Goal: Task Accomplishment & Management: Manage account settings

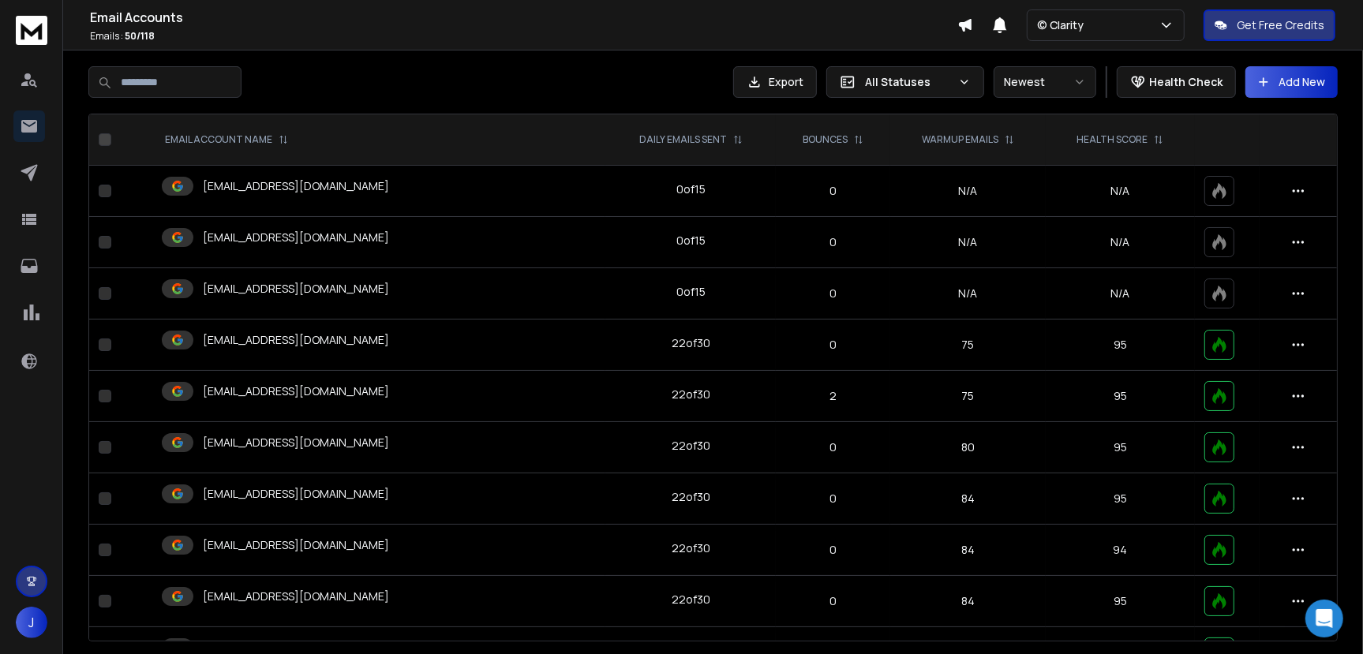
click at [1278, 84] on button "Add New" at bounding box center [1291, 82] width 92 height 32
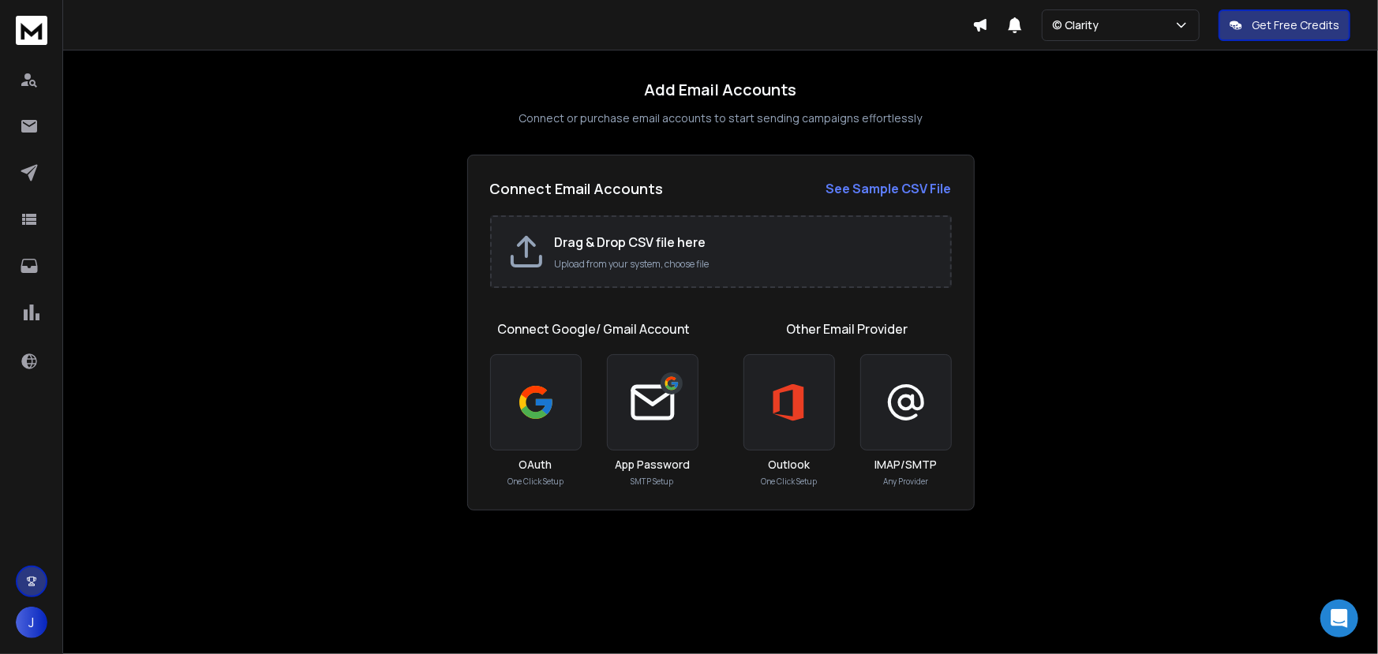
click at [567, 386] on div at bounding box center [536, 402] width 92 height 96
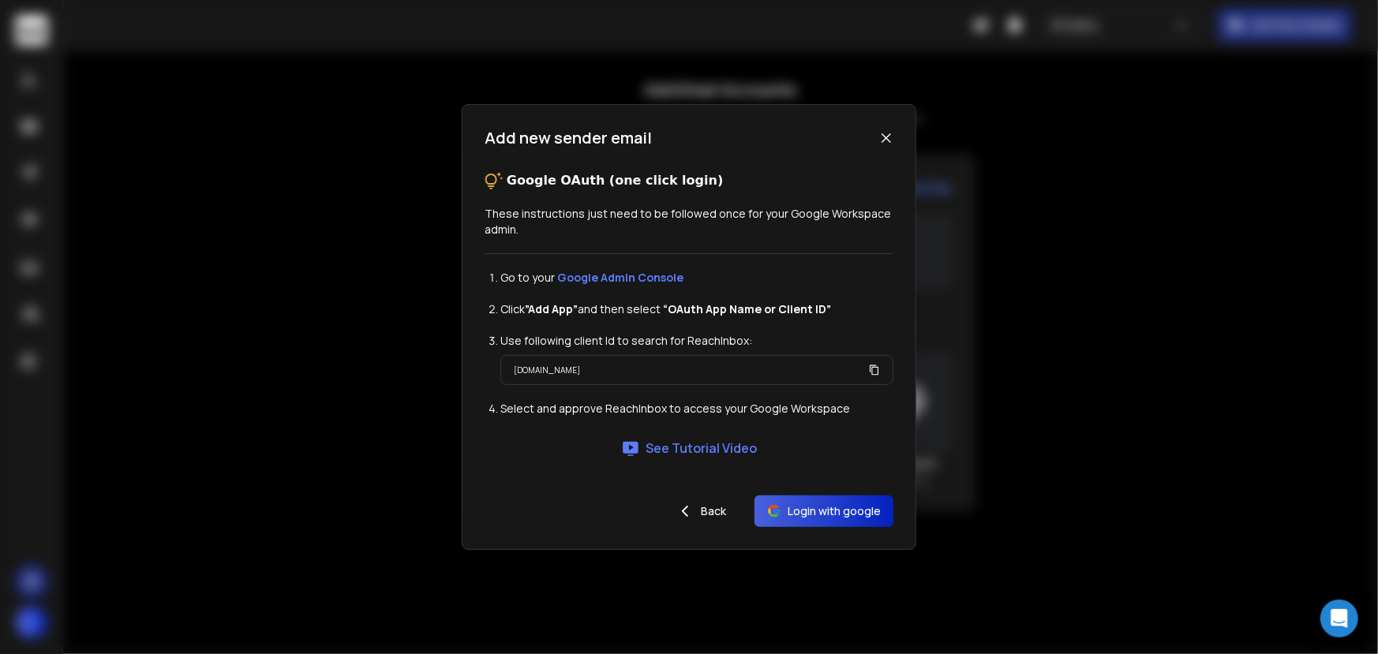
click at [874, 517] on button "Login with google" at bounding box center [823, 512] width 139 height 32
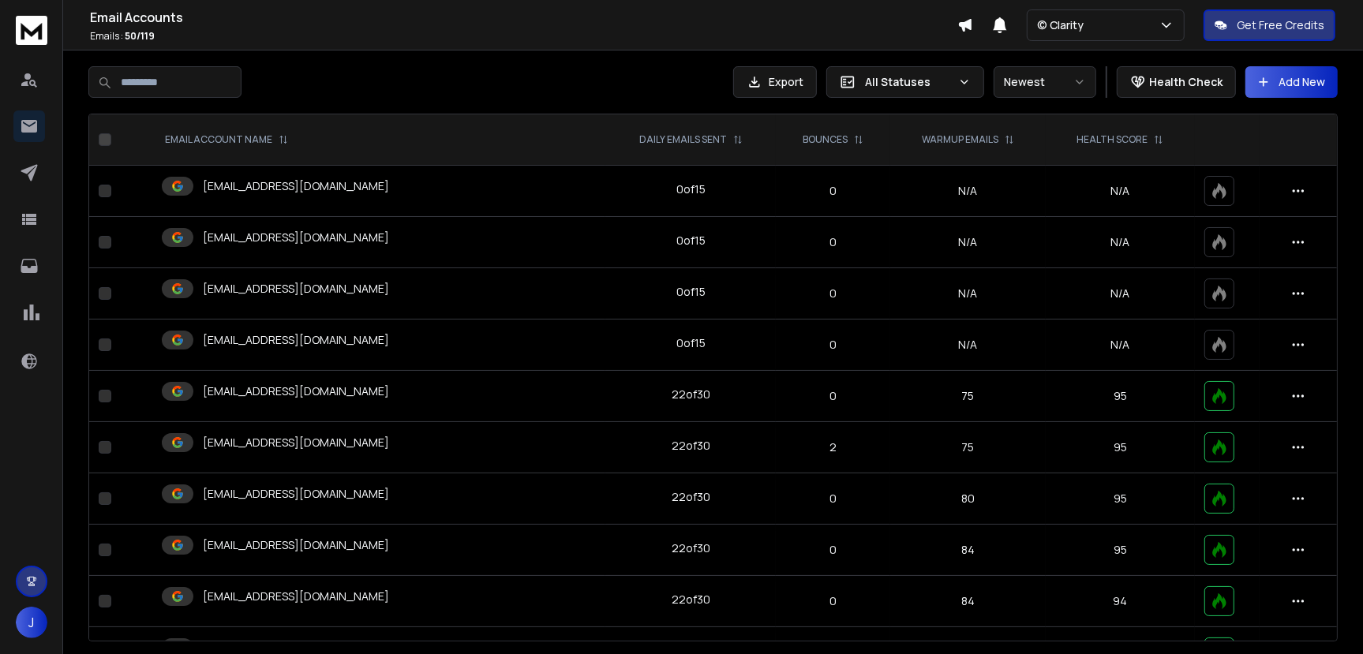
click at [1297, 73] on button "Add New" at bounding box center [1291, 82] width 92 height 32
click at [1313, 62] on div "Export All Statuses Newest Health Check Add New EMAIL ACCOUNT NAME DAILY EMAILS…" at bounding box center [713, 354] width 1300 height 607
click at [1303, 76] on button "Add New" at bounding box center [1291, 82] width 92 height 32
click at [1278, 92] on button "Add New" at bounding box center [1291, 82] width 92 height 32
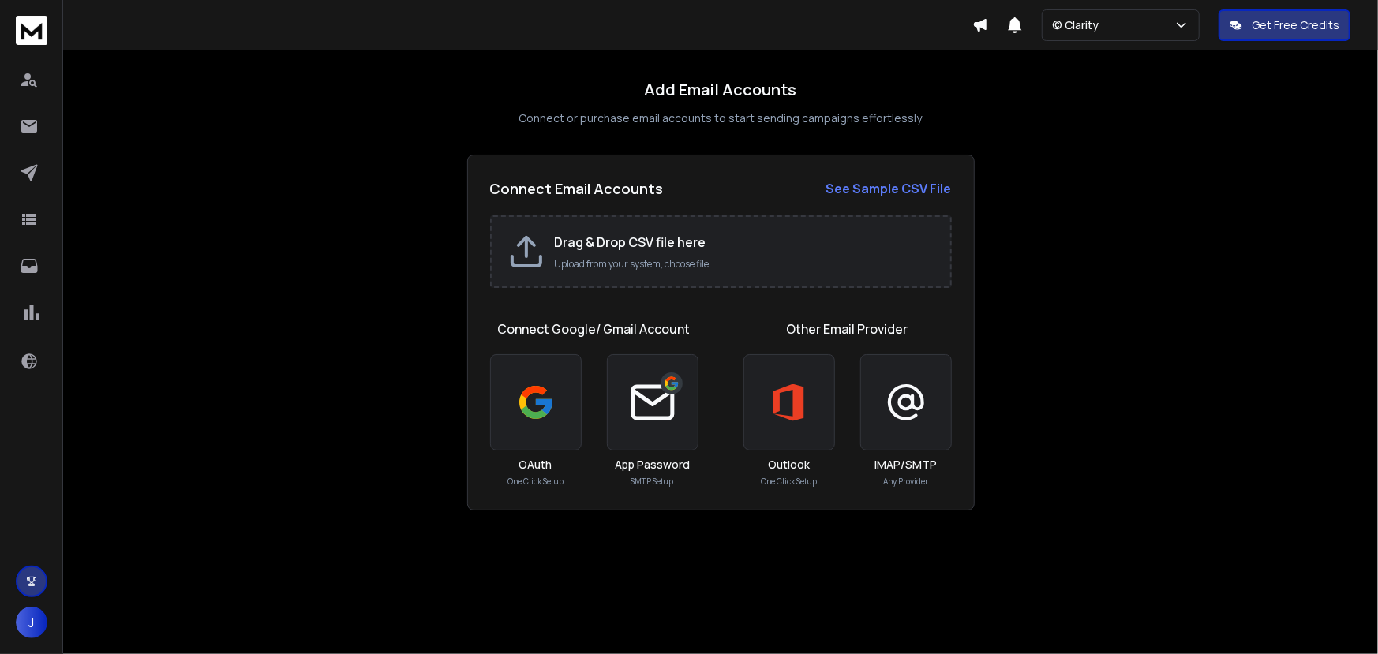
click at [547, 423] on icon at bounding box center [535, 402] width 39 height 47
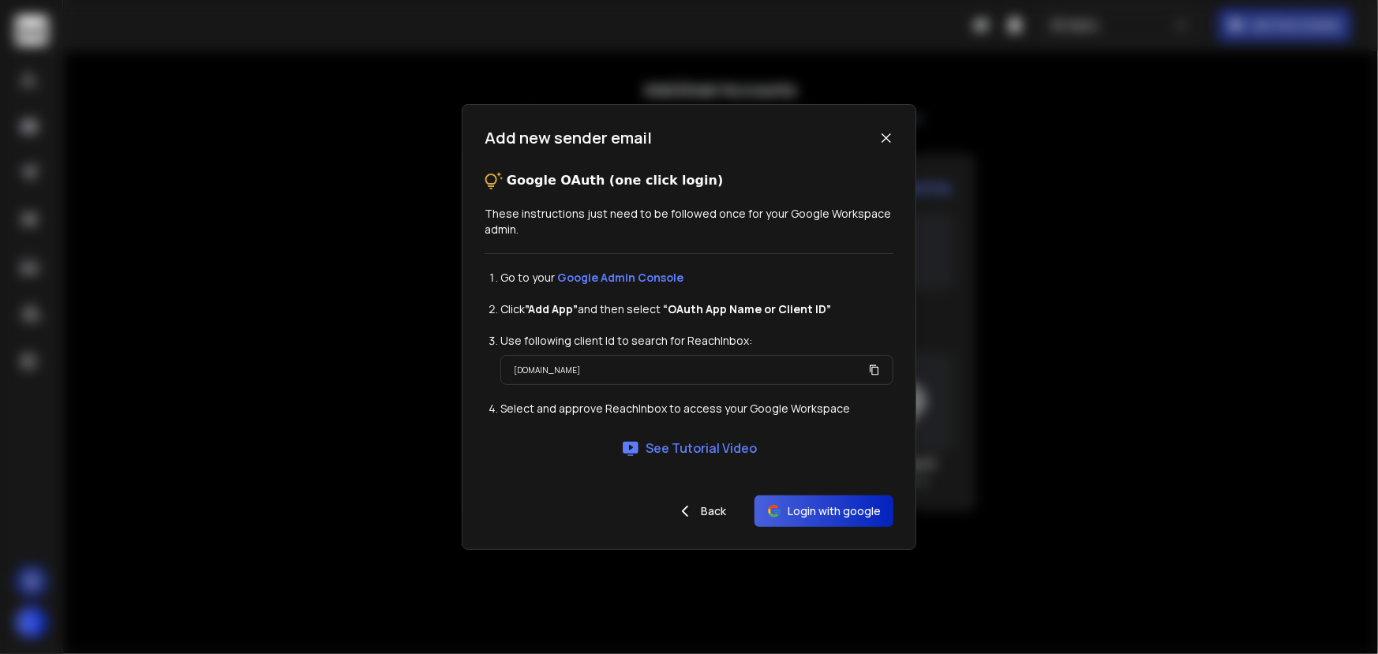
click at [855, 518] on button "Login with google" at bounding box center [823, 512] width 139 height 32
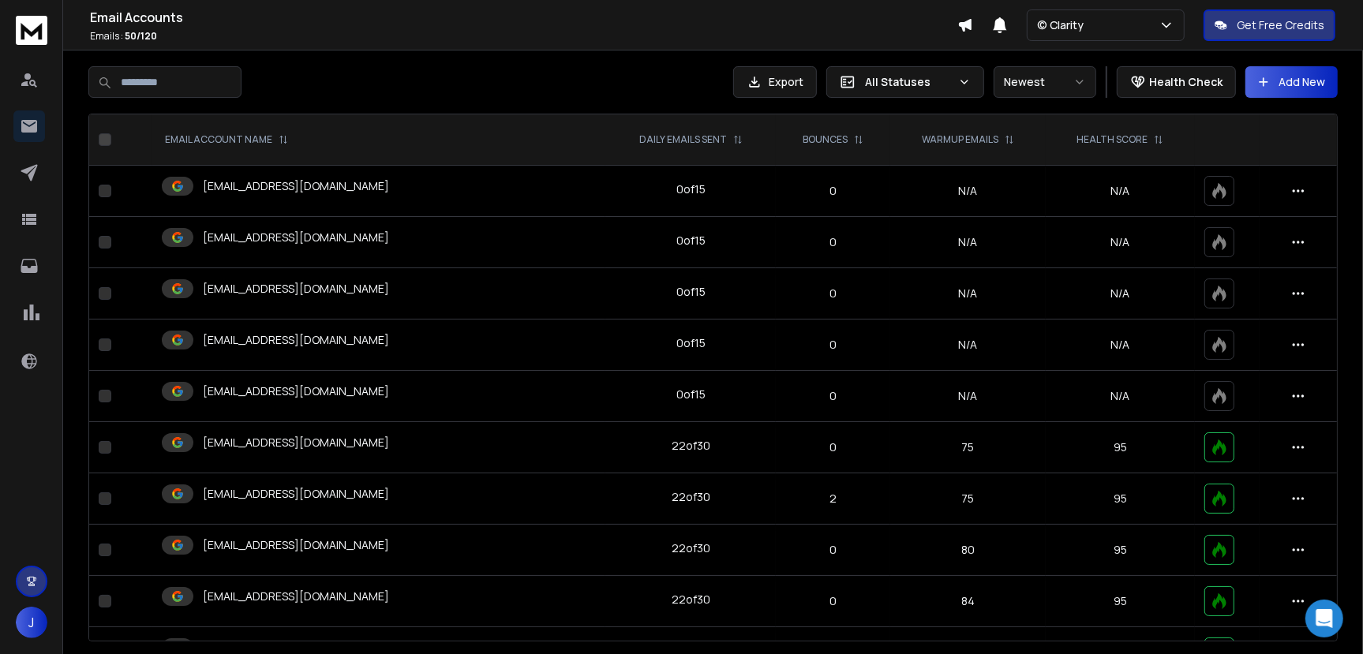
click at [1278, 81] on button "Add New" at bounding box center [1291, 82] width 92 height 32
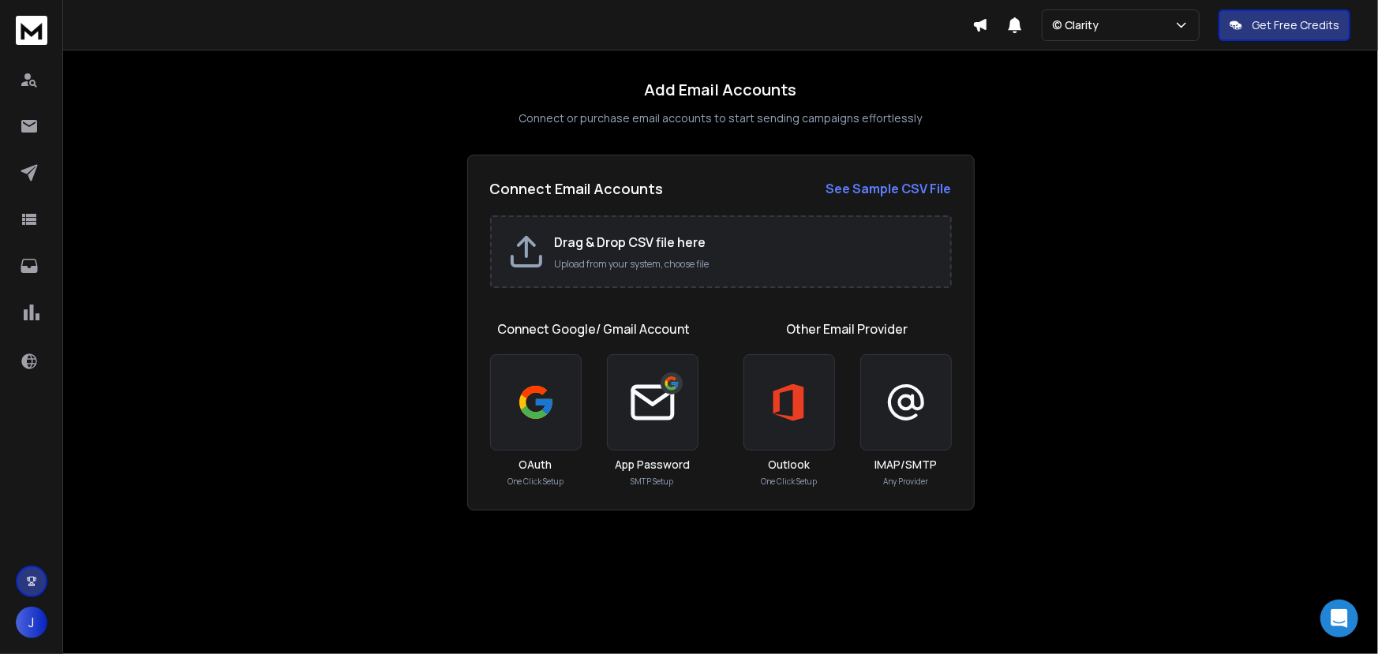
click at [521, 417] on icon at bounding box center [535, 402] width 39 height 47
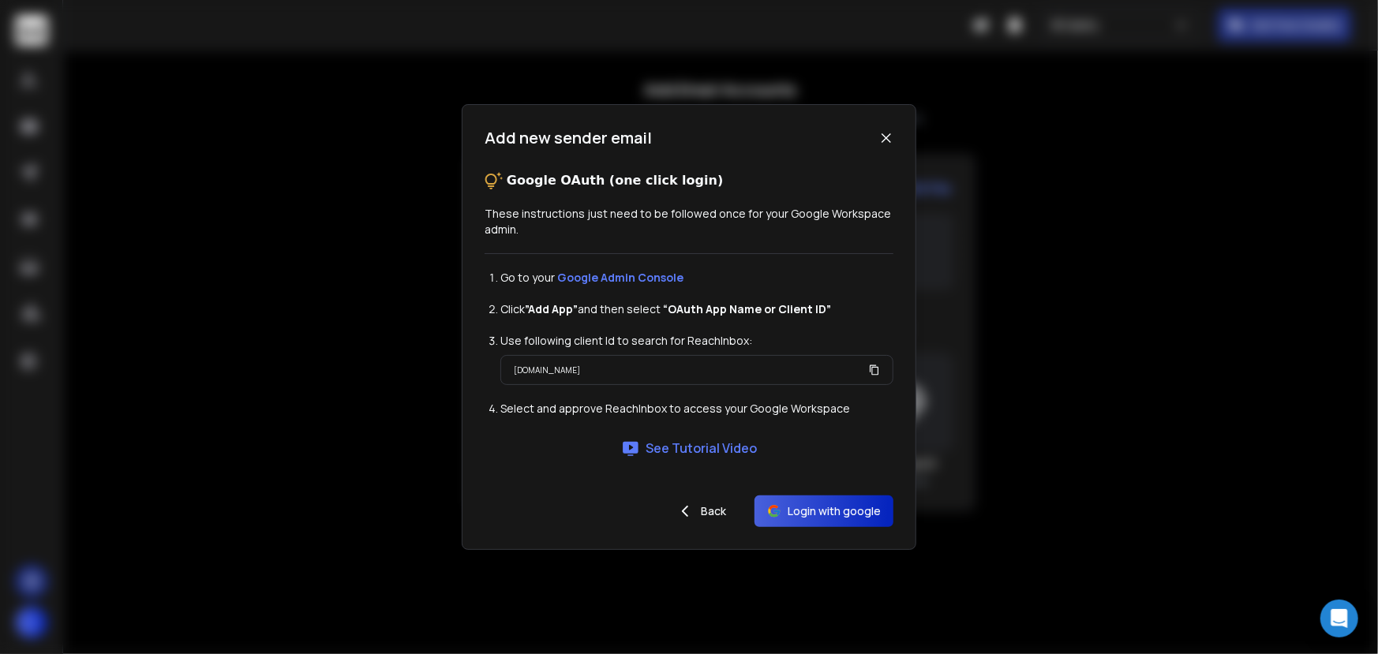
click at [852, 507] on button "Login with google" at bounding box center [823, 512] width 139 height 32
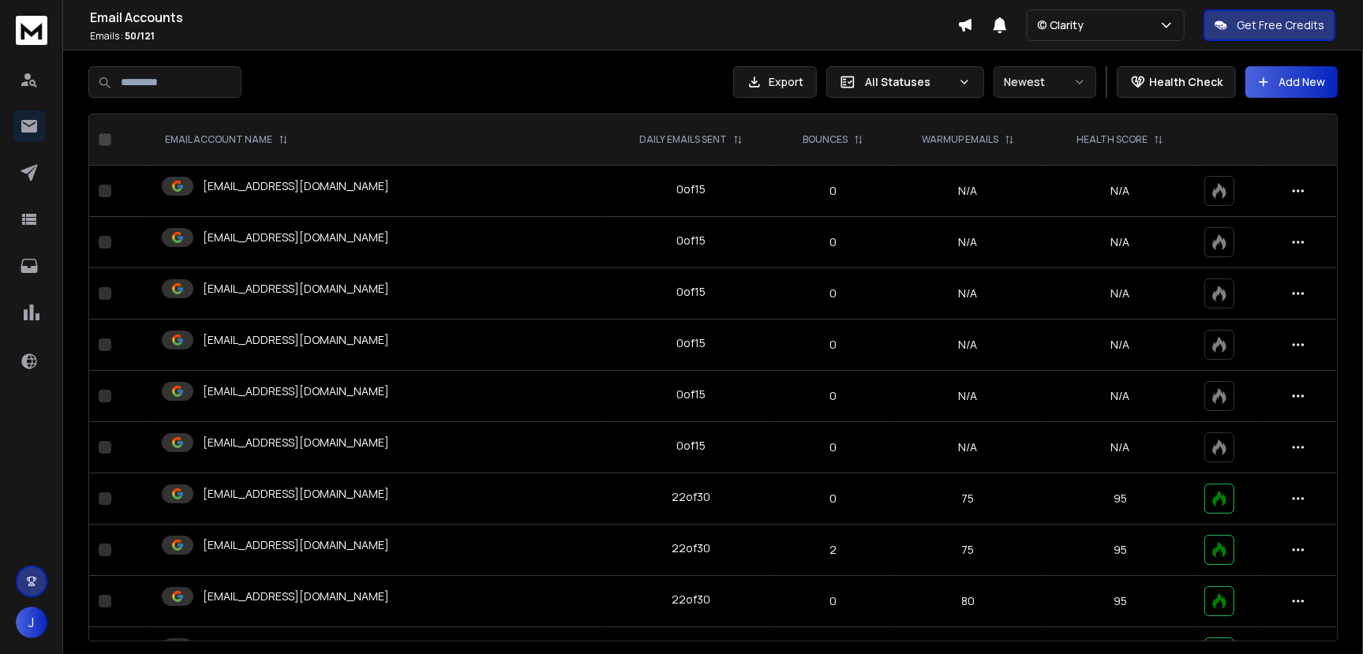
click at [1273, 89] on button "Add New" at bounding box center [1291, 82] width 92 height 32
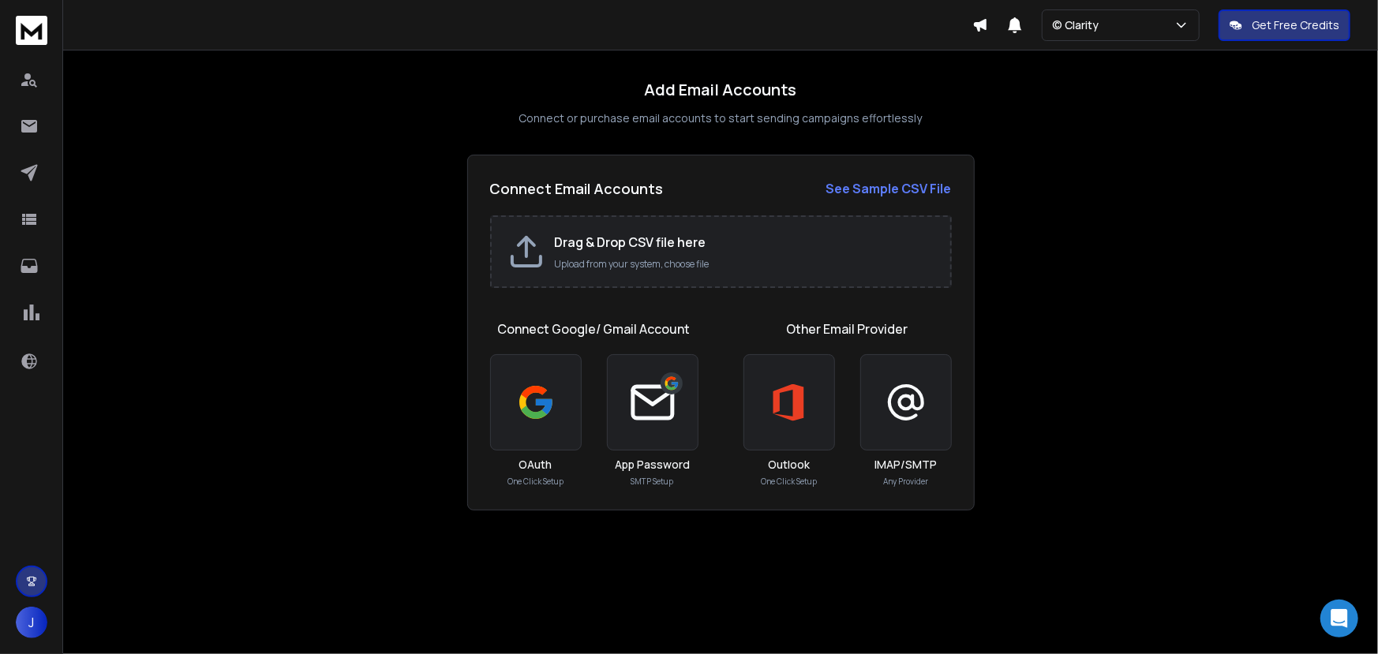
click at [546, 401] on icon at bounding box center [544, 407] width 17 height 16
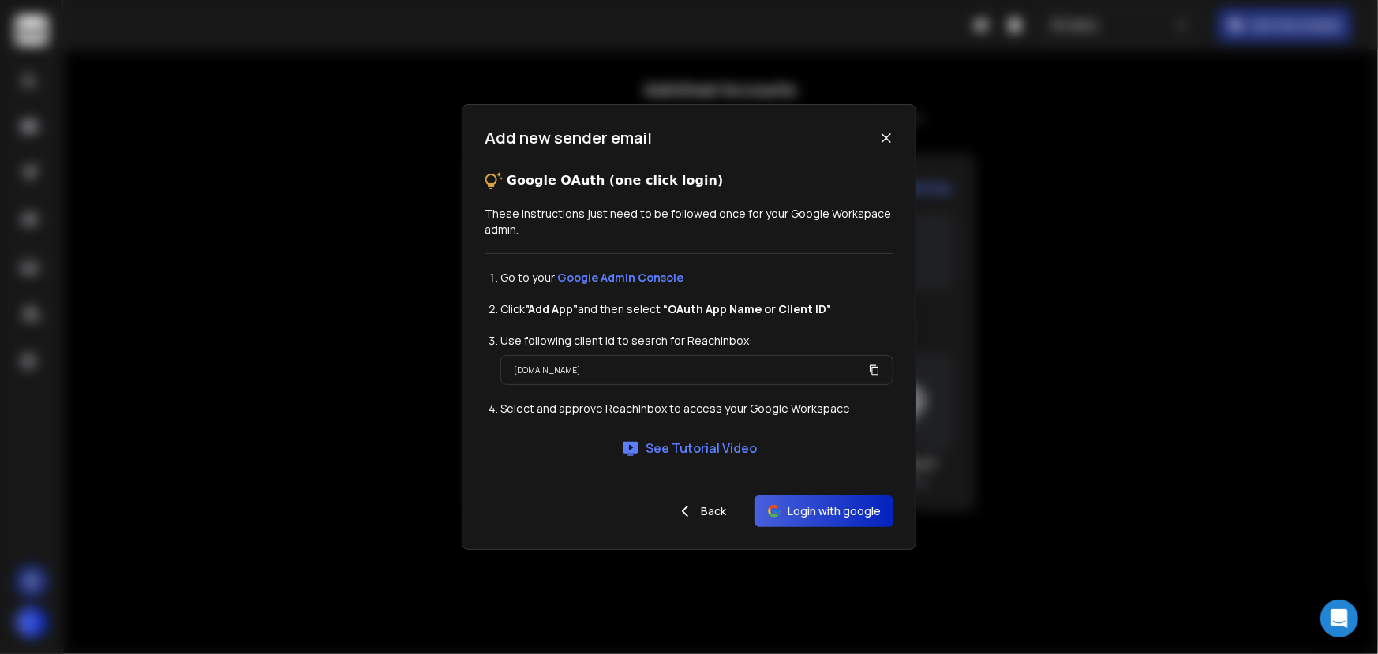
click at [838, 528] on div "Add new sender email Google OAuth (one click login) These instructions just nee…" at bounding box center [689, 327] width 455 height 446
click at [836, 521] on button "Login with google" at bounding box center [823, 512] width 139 height 32
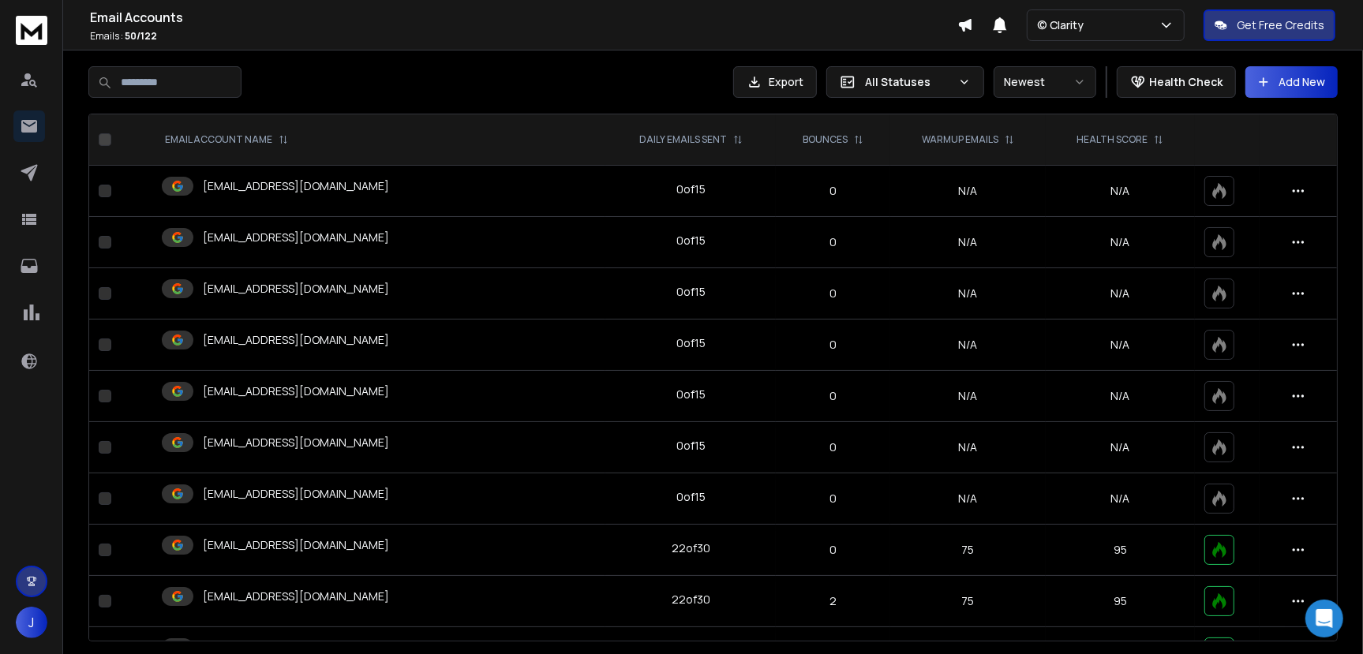
click at [1278, 80] on button "Add New" at bounding box center [1291, 82] width 92 height 32
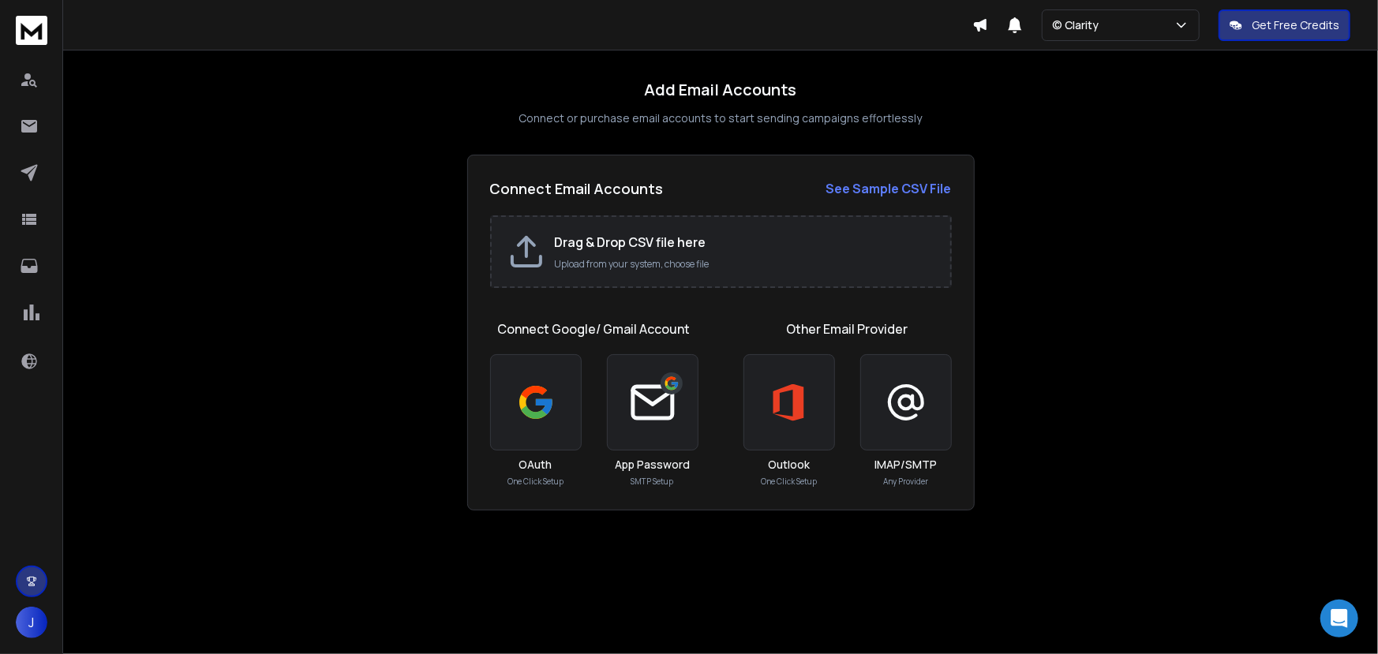
click at [1274, 87] on div "Add Email Accounts Connect or purchase email accounts to start sending campaign…" at bounding box center [720, 102] width 1315 height 47
click at [550, 384] on icon at bounding box center [535, 402] width 39 height 47
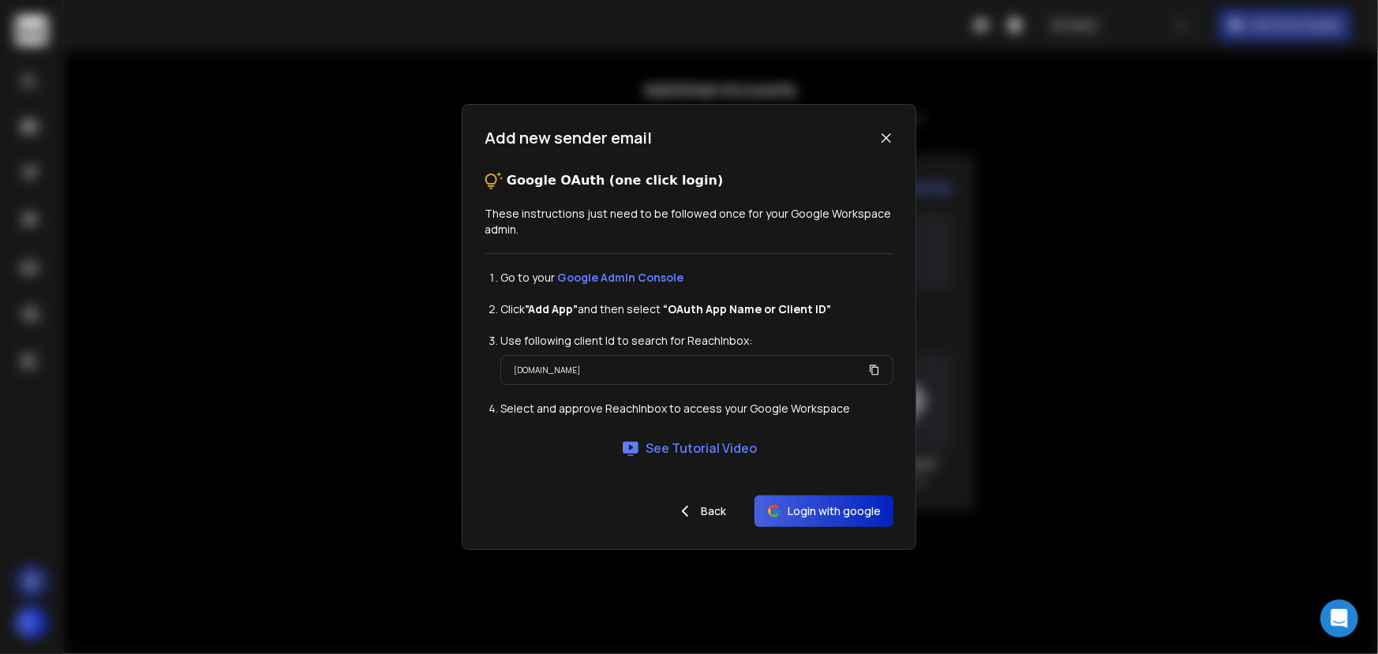
click at [803, 519] on button "Login with google" at bounding box center [823, 512] width 139 height 32
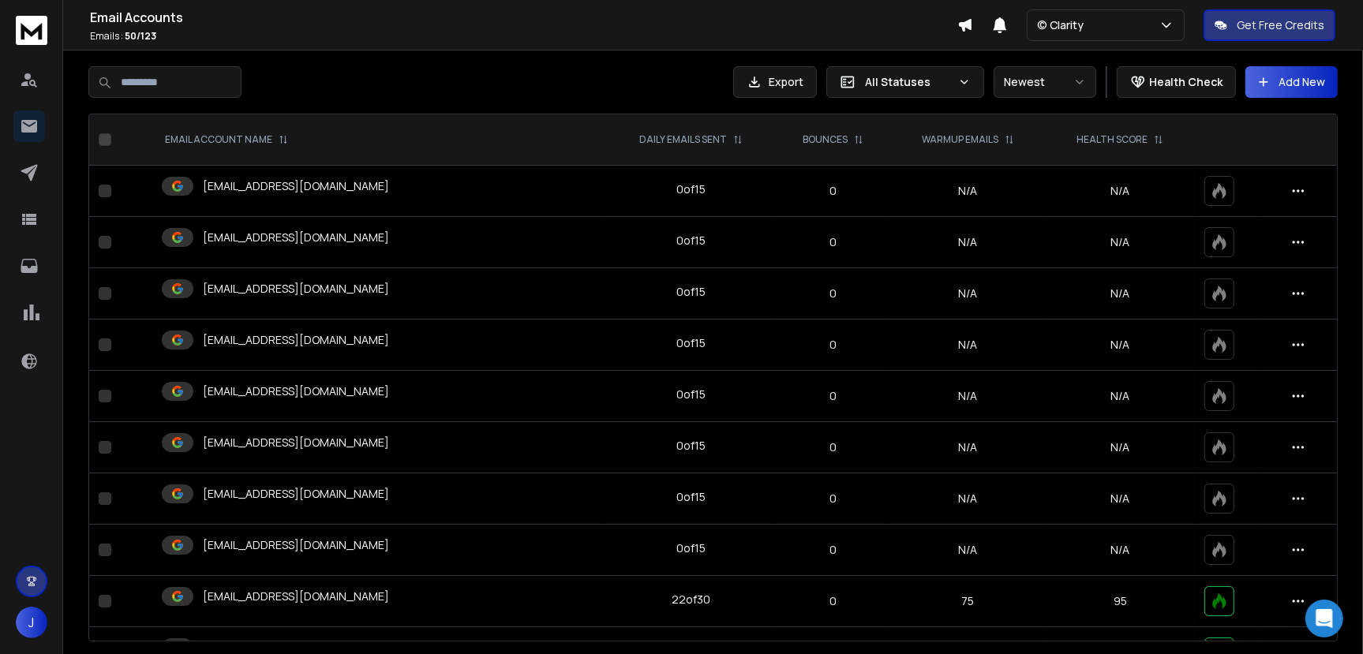
click at [1306, 89] on button "Add New" at bounding box center [1291, 82] width 92 height 32
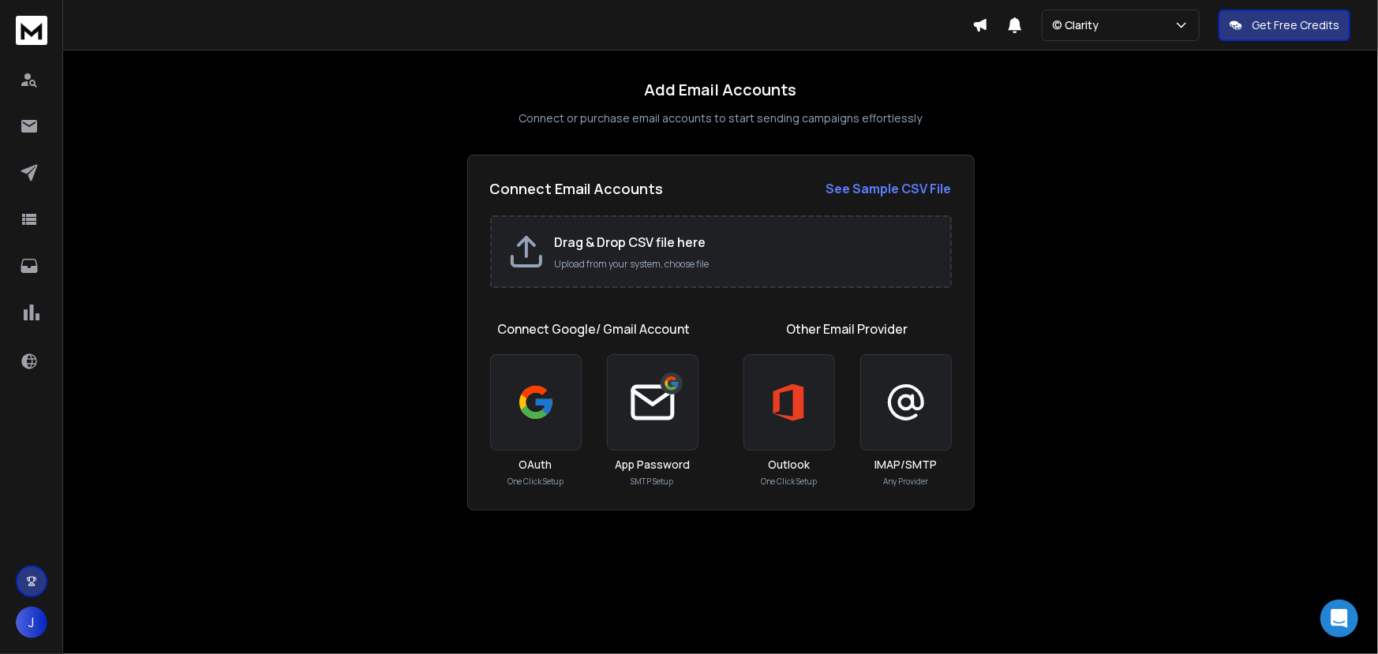
click at [544, 380] on icon at bounding box center [535, 402] width 39 height 47
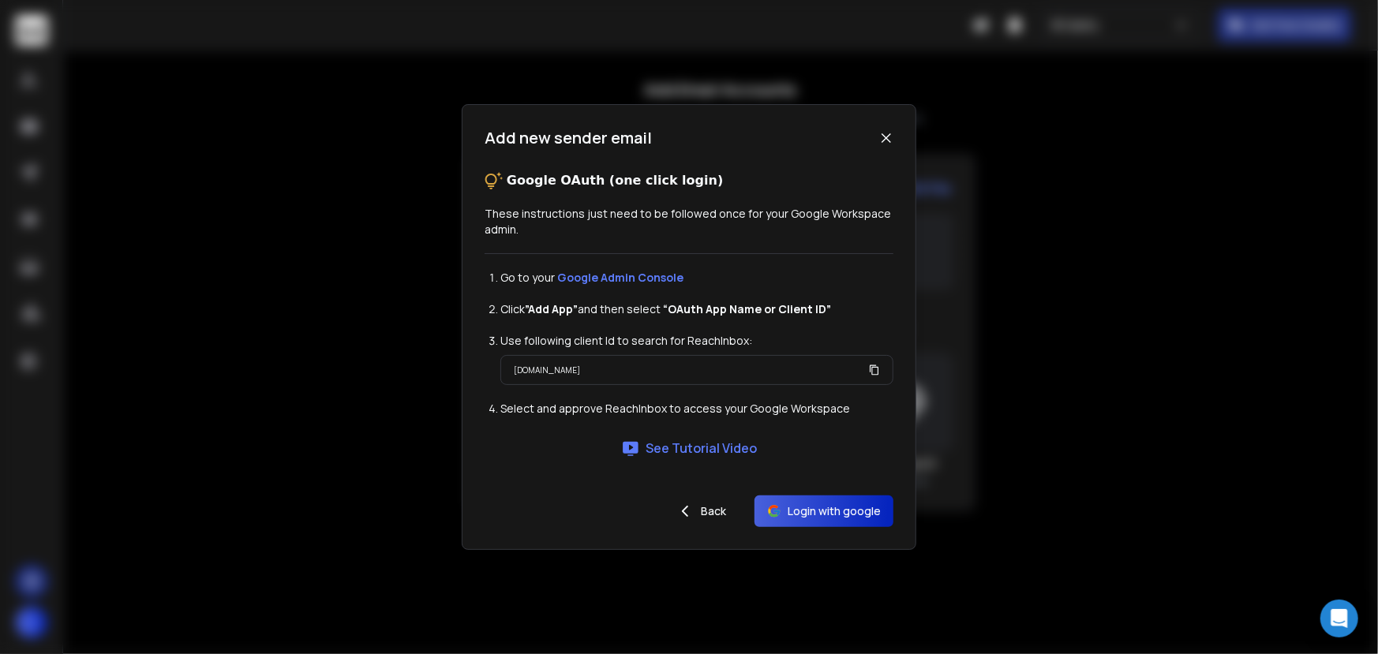
click at [837, 503] on button "Login with google" at bounding box center [823, 512] width 139 height 32
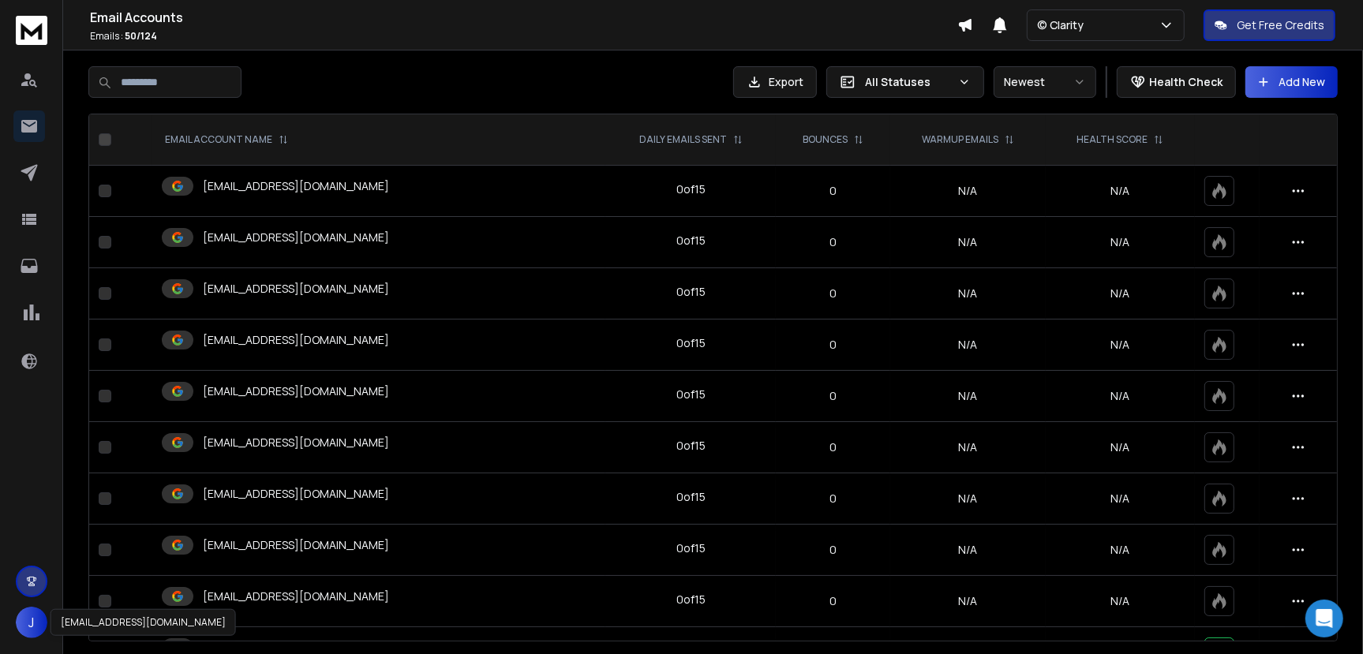
click at [32, 616] on span "J" at bounding box center [32, 623] width 32 height 32
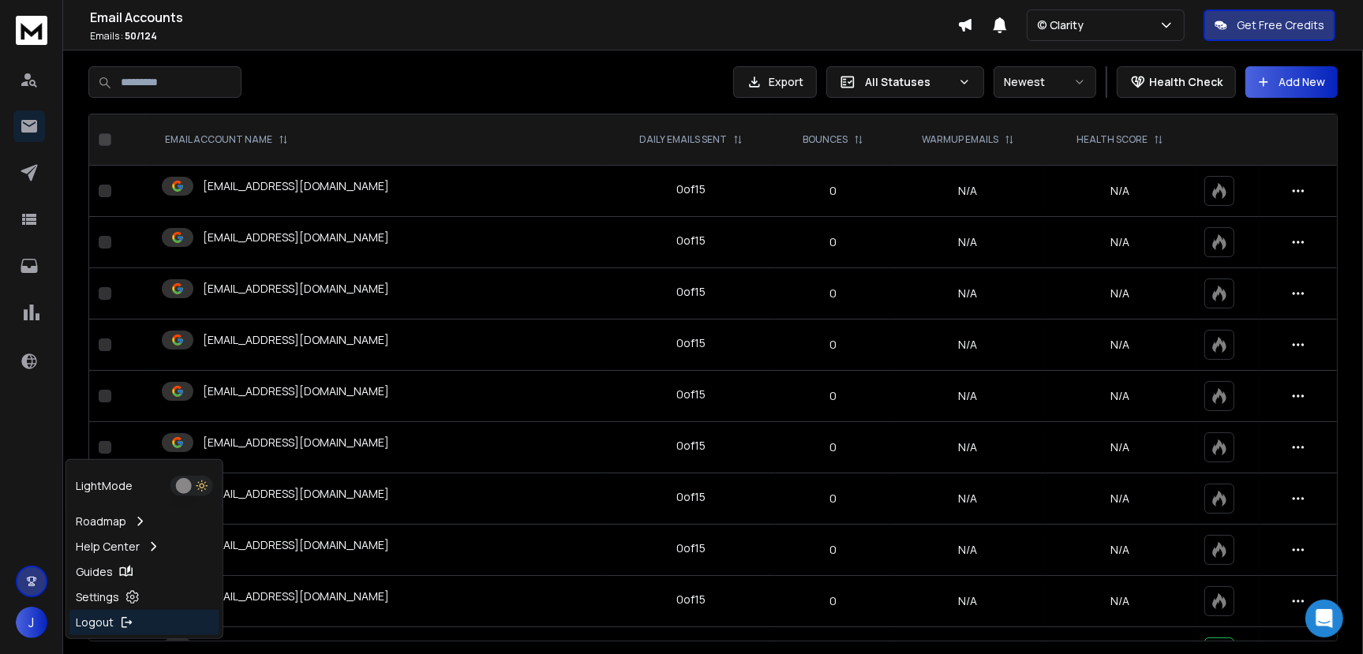
click at [114, 618] on div "Logout" at bounding box center [144, 622] width 150 height 25
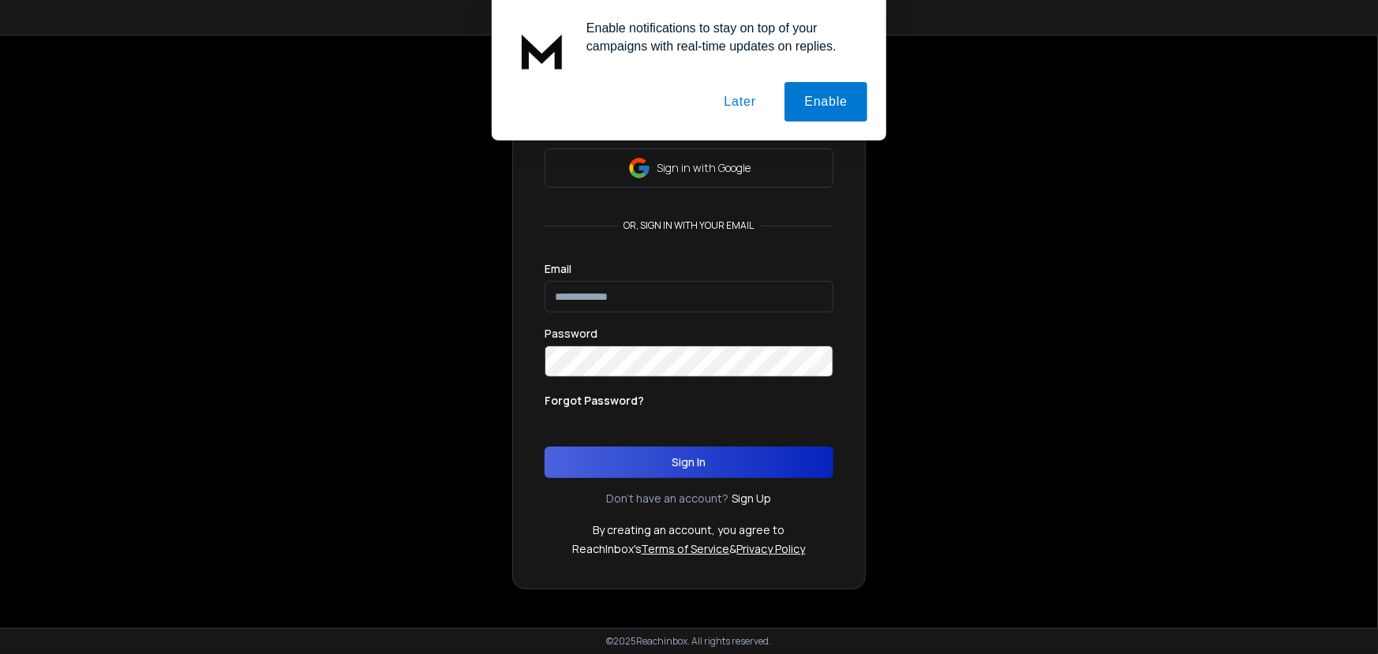
click at [739, 103] on button "Later" at bounding box center [739, 101] width 71 height 39
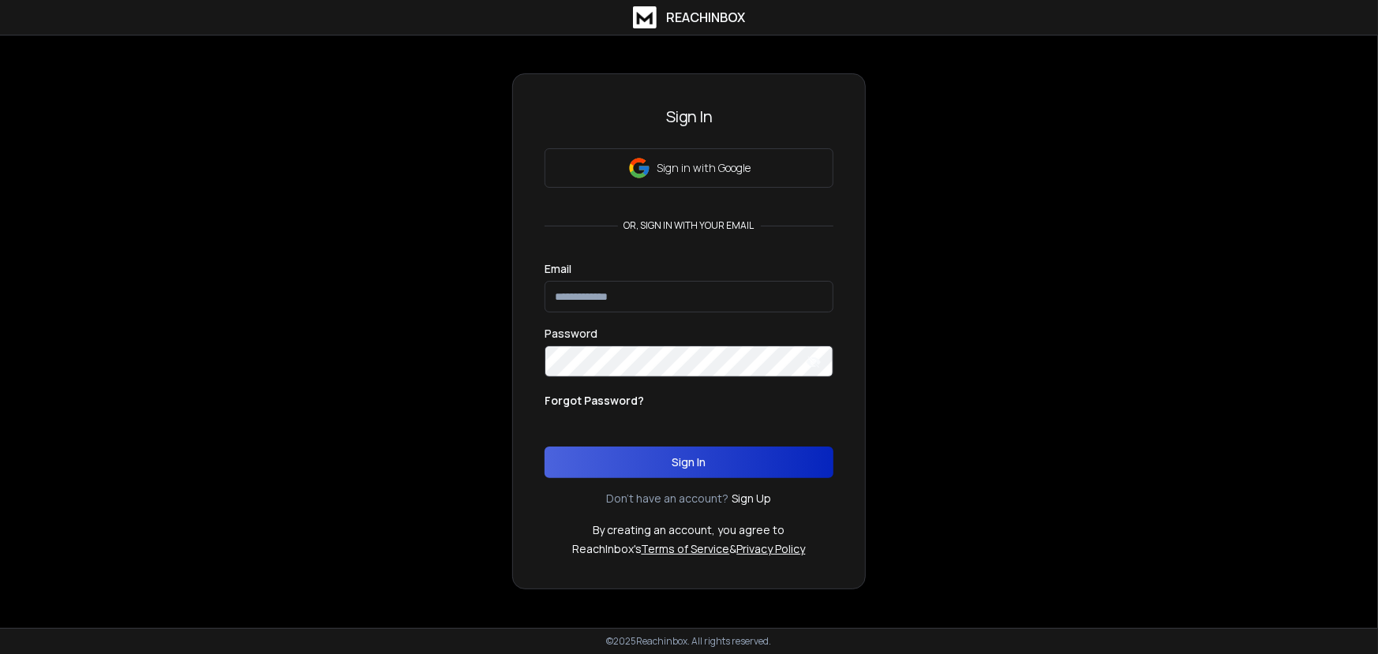
click at [448, 239] on div "Welcome to ReachInbox 10x your leads, meetings and deals. Sign In Sign in with …" at bounding box center [689, 331] width 1378 height 529
